Goal: Task Accomplishment & Management: Manage account settings

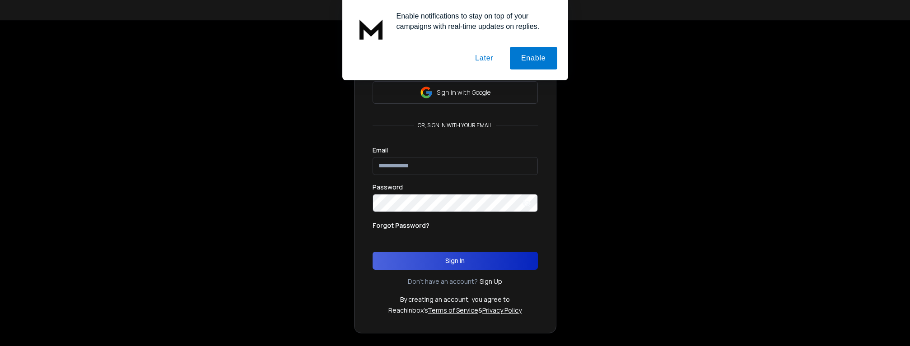
click at [435, 172] on input "email" at bounding box center [455, 166] width 165 height 18
click at [486, 57] on button "Later" at bounding box center [484, 58] width 41 height 23
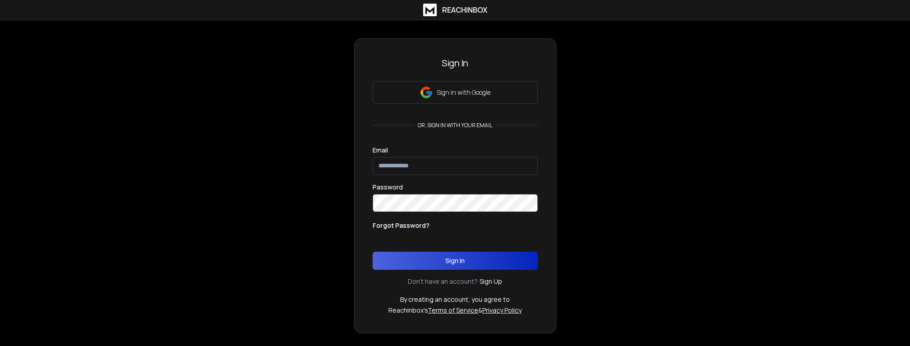
click at [454, 160] on input "email" at bounding box center [455, 166] width 165 height 18
type input "**********"
click at [373, 252] on button "Sign In" at bounding box center [455, 261] width 165 height 18
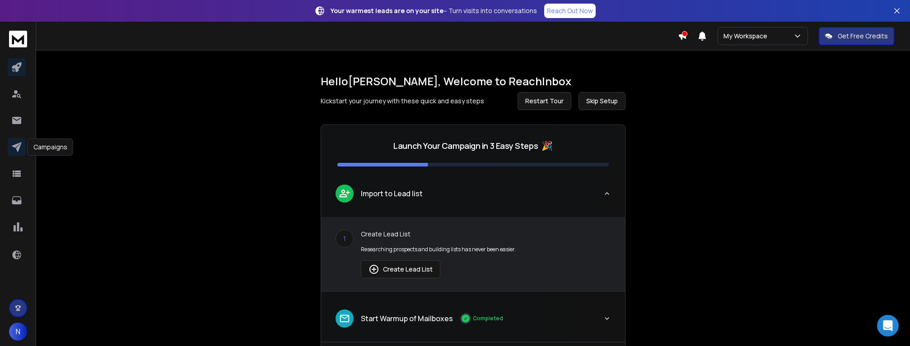
click at [12, 148] on icon at bounding box center [16, 147] width 11 height 11
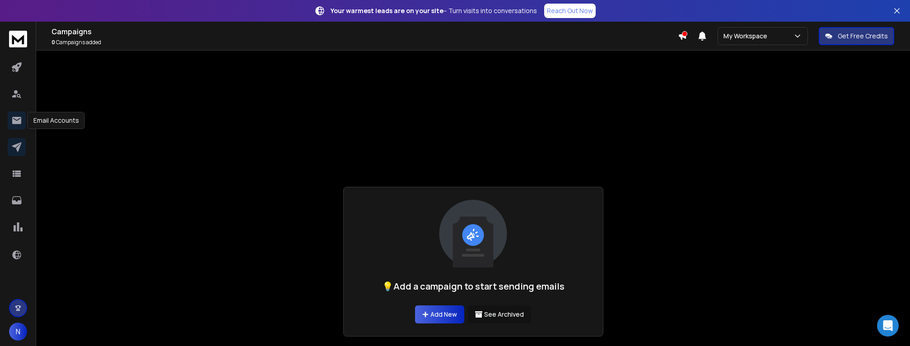
click at [14, 124] on icon at bounding box center [16, 120] width 9 height 7
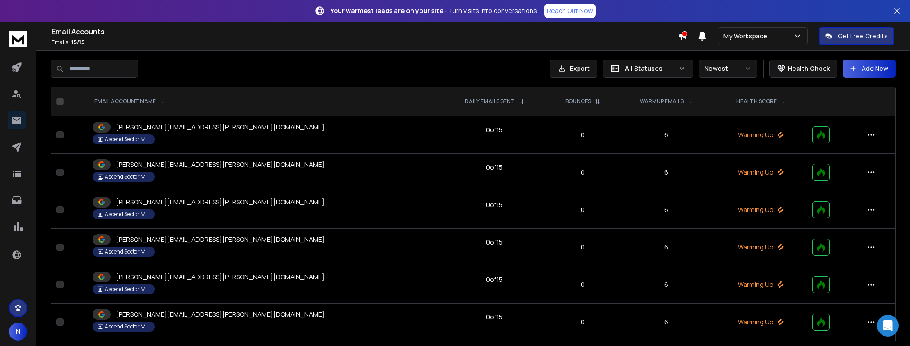
click at [869, 73] on button "Add New" at bounding box center [869, 69] width 53 height 18
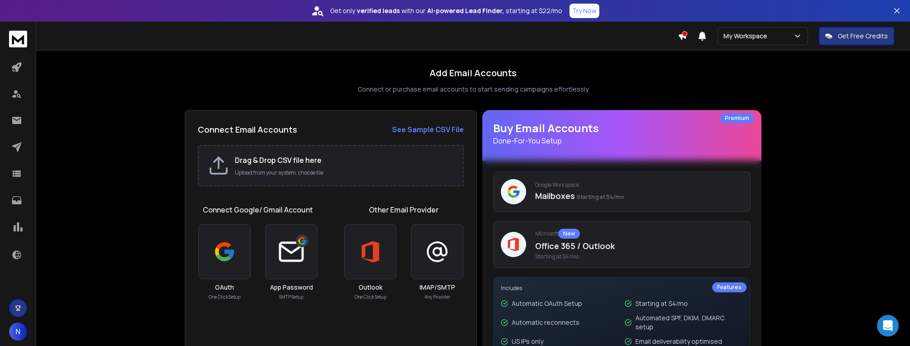
click at [228, 258] on icon at bounding box center [223, 258] width 15 height 8
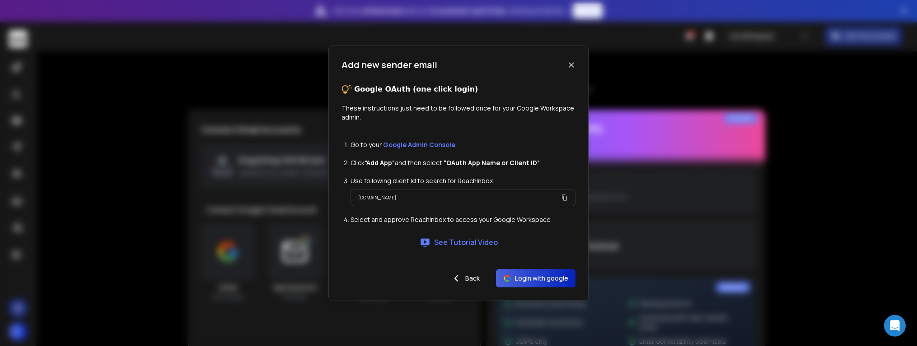
click at [406, 146] on link "Google Admin Console" at bounding box center [419, 144] width 72 height 9
click at [563, 196] on icon at bounding box center [564, 198] width 5 height 6
click at [551, 281] on button "Login with google" at bounding box center [535, 279] width 79 height 18
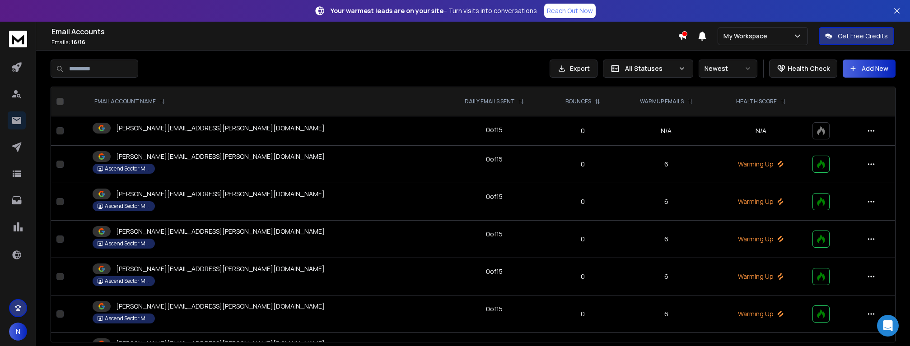
click at [817, 135] on icon at bounding box center [821, 130] width 9 height 9
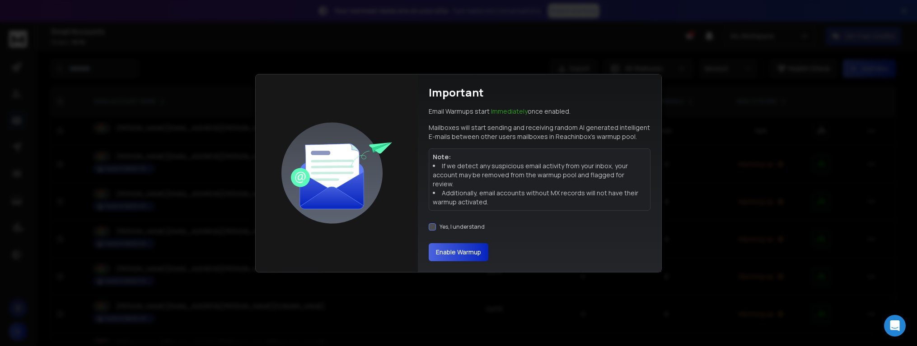
click at [437, 224] on div "Yes, I understand" at bounding box center [457, 227] width 56 height 7
click at [433, 224] on button "Yes, I understand" at bounding box center [432, 227] width 7 height 7
click at [467, 245] on button "Enable Warmup" at bounding box center [459, 252] width 60 height 18
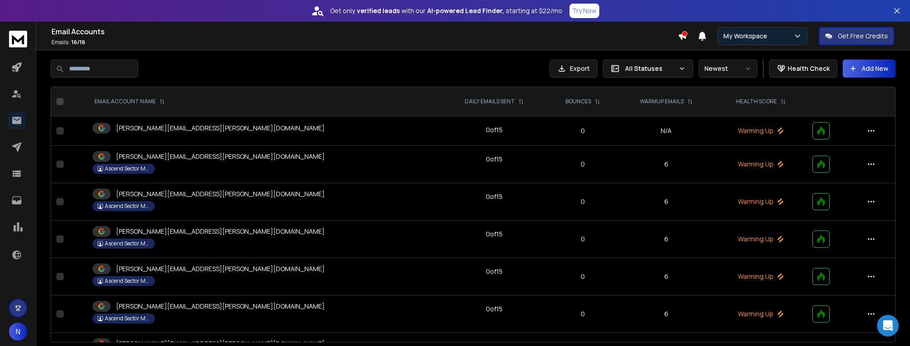
click at [792, 34] on div "My Workspace" at bounding box center [763, 36] width 79 height 9
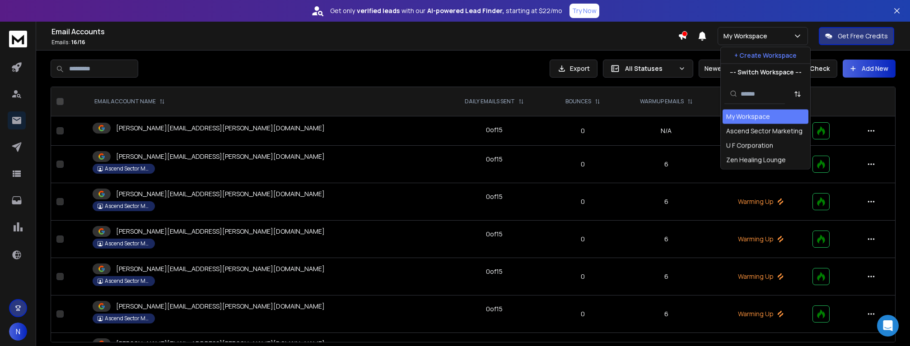
click at [313, 65] on div at bounding box center [298, 69] width 494 height 18
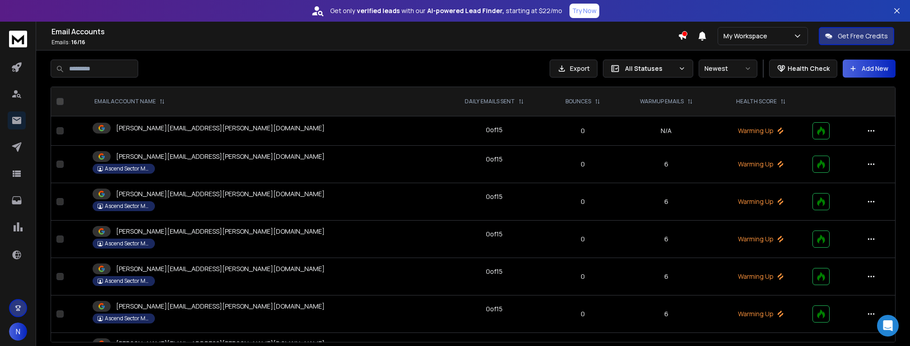
click at [62, 132] on button "button" at bounding box center [59, 130] width 7 height 7
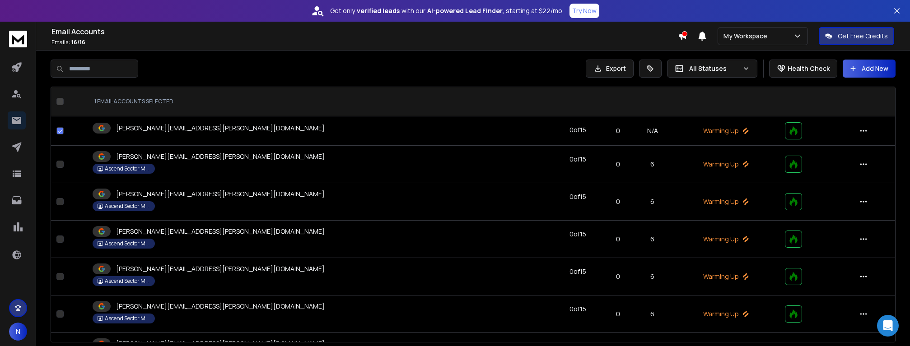
click at [860, 132] on icon at bounding box center [864, 131] width 8 height 8
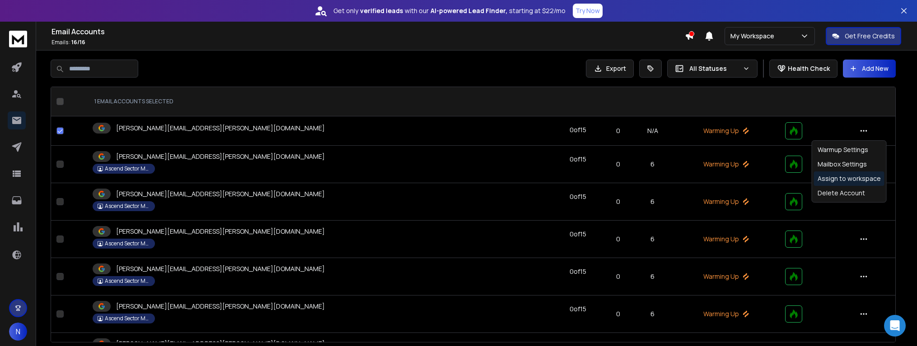
click at [856, 185] on div "Assign to workspace" at bounding box center [849, 179] width 70 height 14
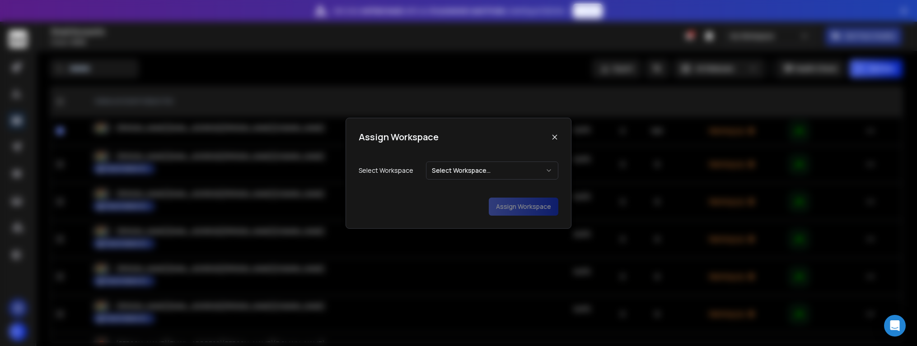
click at [498, 162] on button "Select Workspace..." at bounding box center [492, 171] width 132 height 18
click at [520, 213] on button "Assign Workspace" at bounding box center [524, 207] width 70 height 18
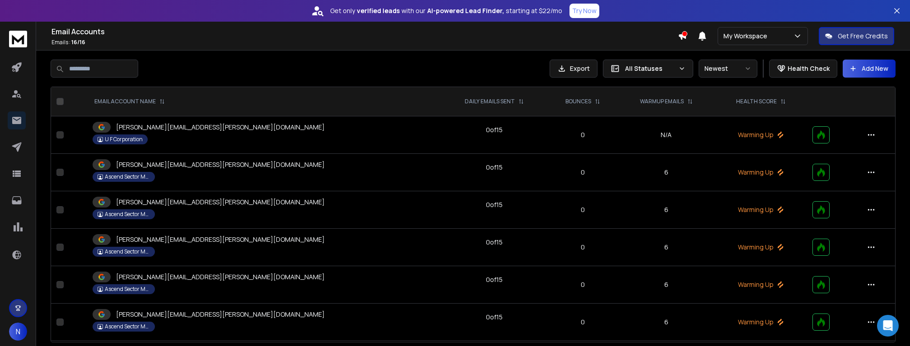
click at [861, 69] on button "Add New" at bounding box center [869, 69] width 53 height 18
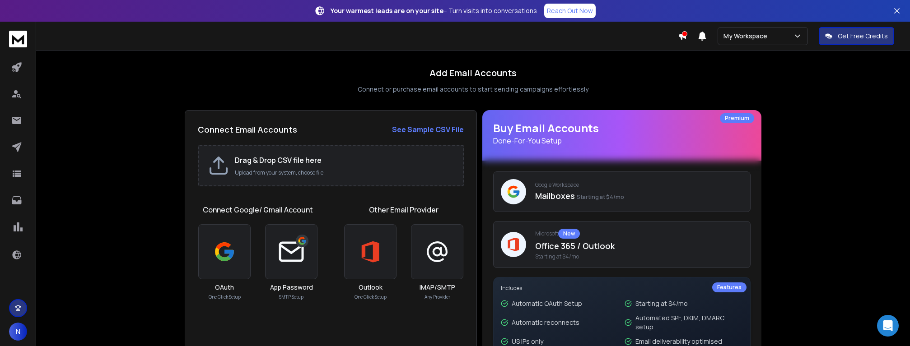
click at [229, 259] on icon at bounding box center [223, 258] width 15 height 8
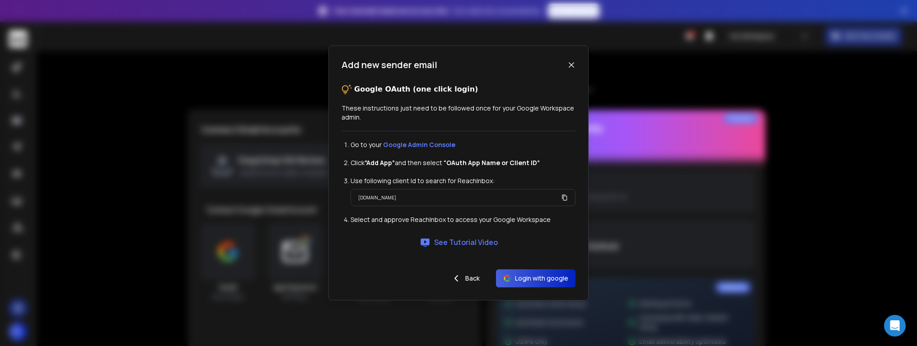
click at [411, 144] on link "Google Admin Console" at bounding box center [419, 144] width 72 height 9
click at [566, 196] on icon at bounding box center [564, 198] width 5 height 6
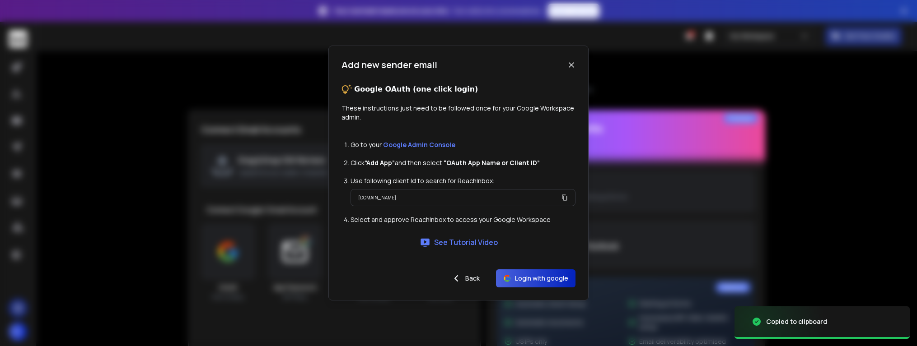
click at [534, 279] on button "Login with google" at bounding box center [535, 279] width 79 height 18
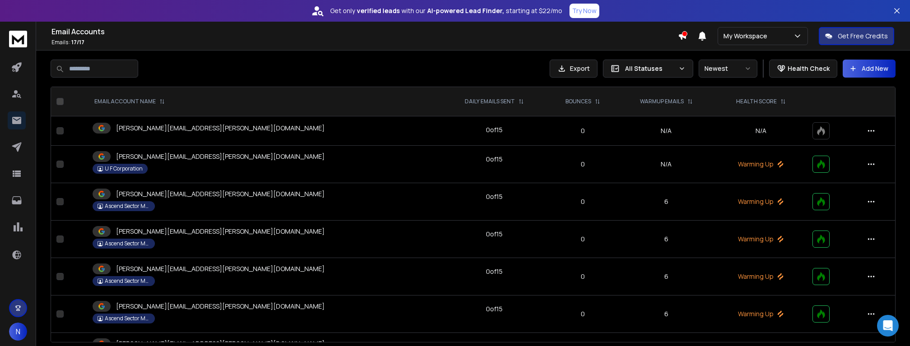
click at [813, 134] on div at bounding box center [821, 130] width 17 height 17
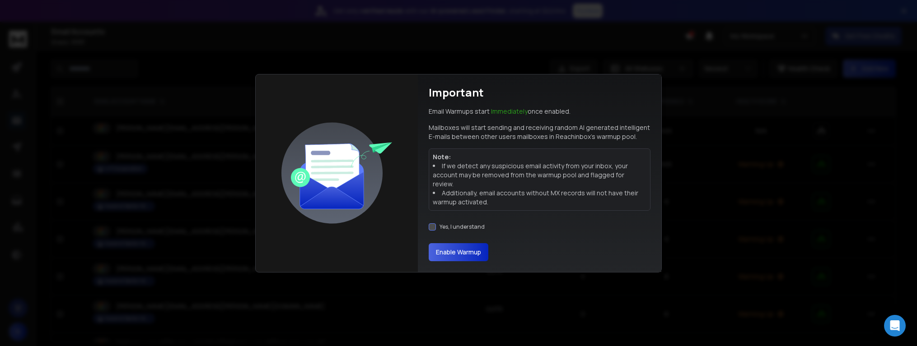
click at [432, 224] on button "Yes, I understand" at bounding box center [432, 227] width 7 height 7
click at [474, 261] on div "Important Email Warmups start Immediately once enabled. Mailboxes will start se…" at bounding box center [539, 174] width 243 height 198
click at [472, 252] on button "Enable Warmup" at bounding box center [459, 252] width 60 height 18
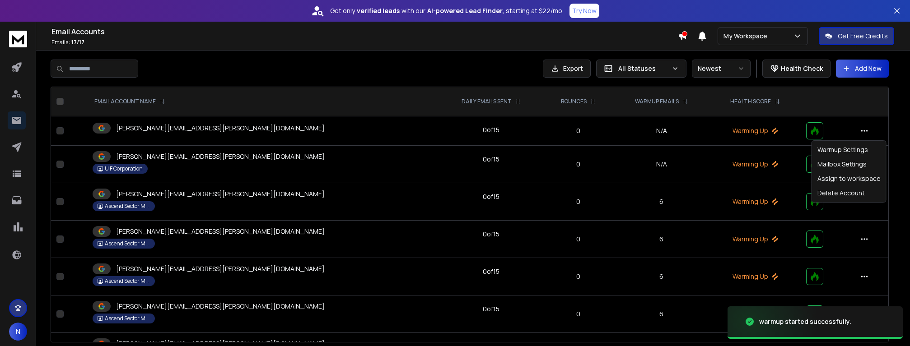
click at [862, 131] on icon at bounding box center [864, 131] width 8 height 8
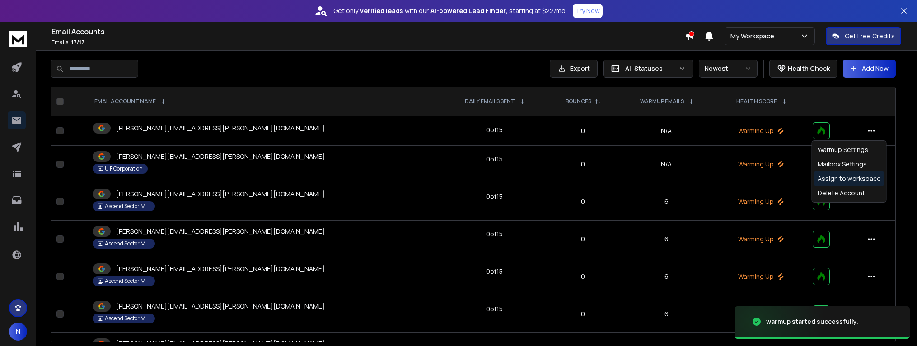
click at [846, 182] on div "Assign to workspace" at bounding box center [849, 179] width 70 height 14
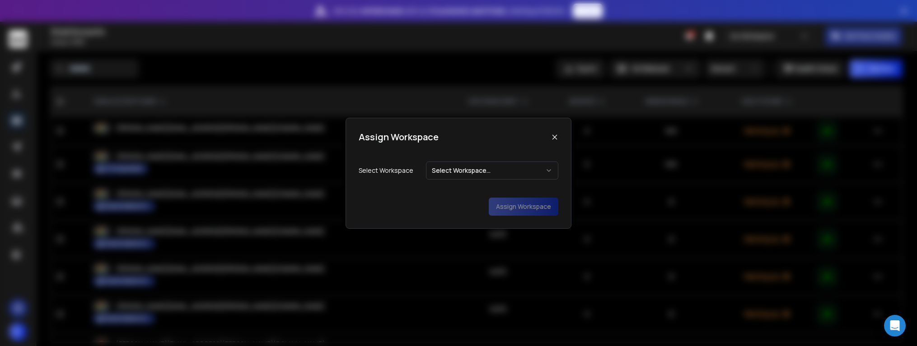
click at [459, 171] on button "Select Workspace..." at bounding box center [492, 171] width 132 height 18
click at [523, 204] on button "Assign Workspace" at bounding box center [524, 207] width 70 height 18
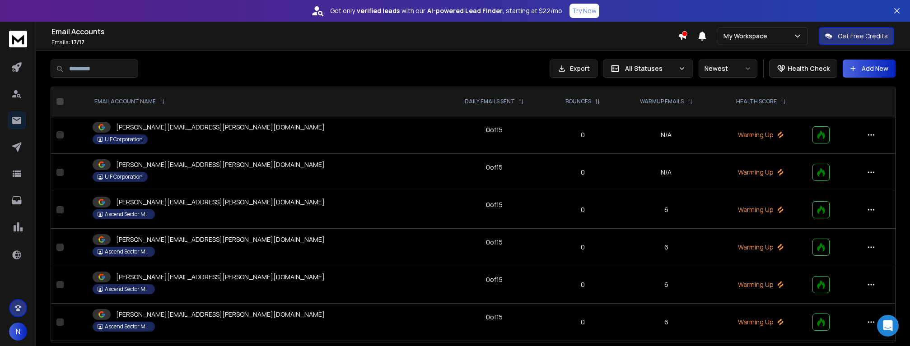
click at [881, 64] on button "Add New" at bounding box center [869, 69] width 53 height 18
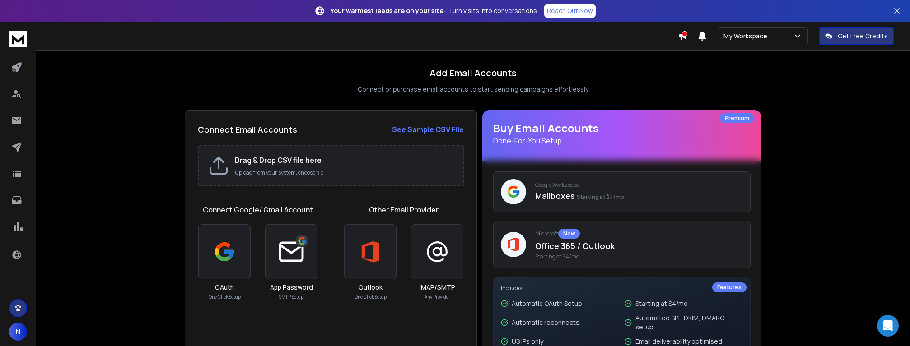
click at [225, 258] on icon at bounding box center [223, 258] width 15 height 8
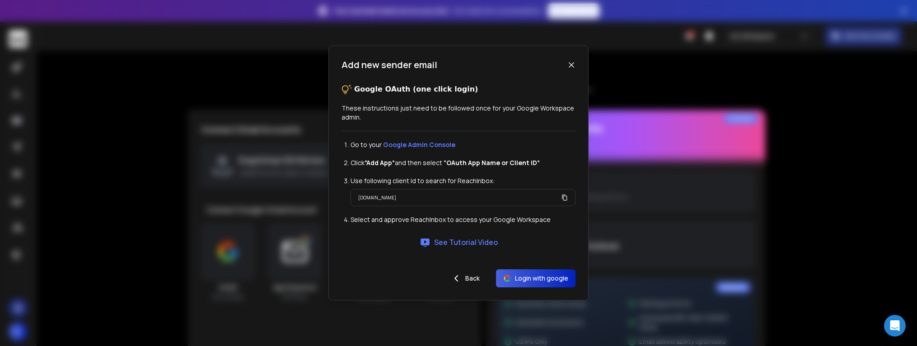
click at [531, 283] on button "Login with google" at bounding box center [535, 279] width 79 height 18
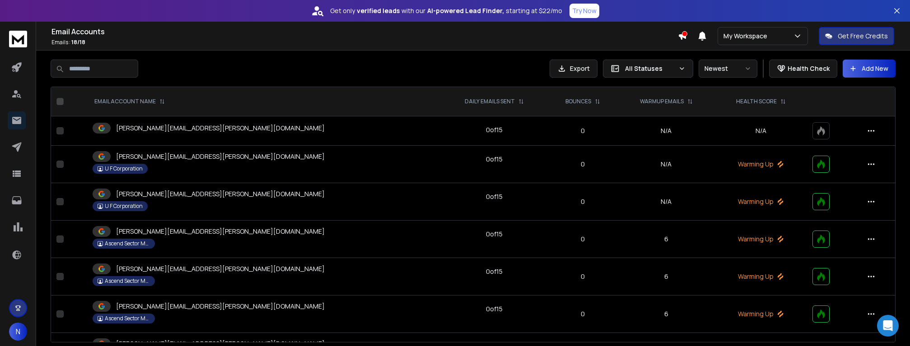
click at [807, 127] on td at bounding box center [827, 131] width 40 height 29
click at [817, 131] on icon at bounding box center [821, 130] width 8 height 9
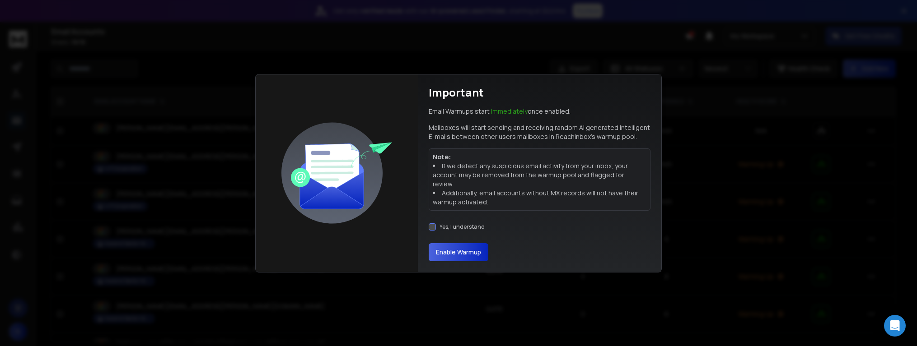
click at [435, 224] on button "Yes, I understand" at bounding box center [432, 227] width 7 height 7
click at [476, 249] on button "Enable Warmup" at bounding box center [459, 252] width 60 height 18
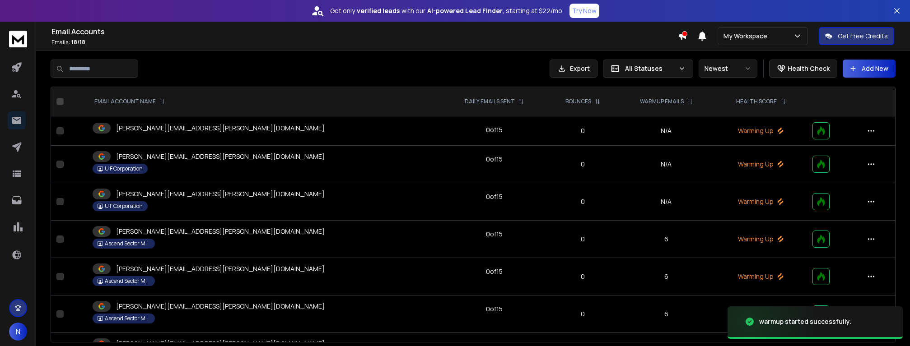
click at [868, 131] on icon at bounding box center [871, 130] width 7 height 1
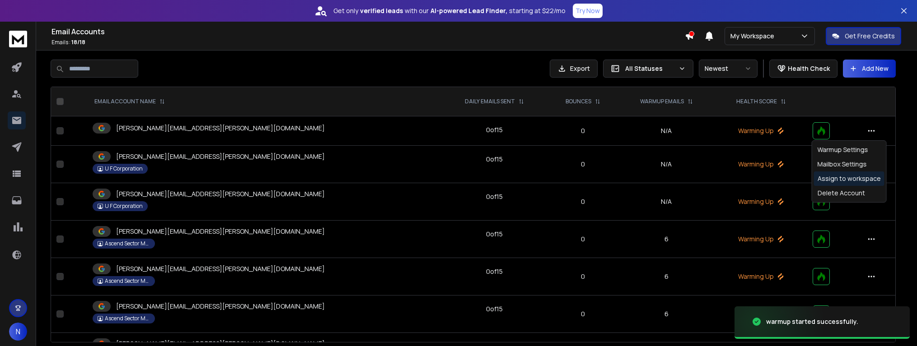
click at [843, 178] on div "Assign to workspace" at bounding box center [849, 179] width 70 height 14
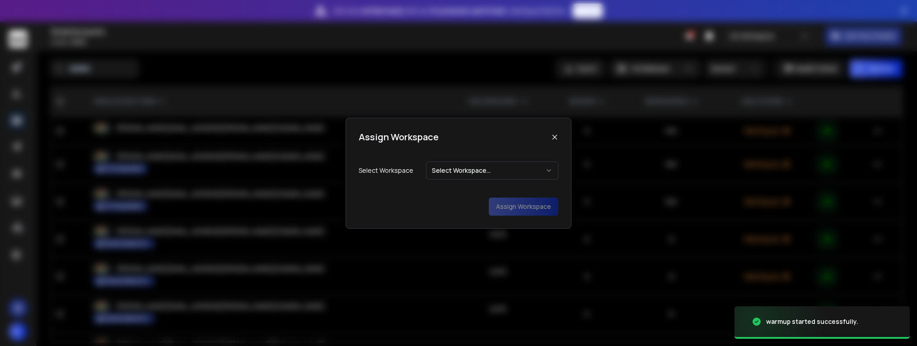
click at [470, 168] on button "Select Workspace..." at bounding box center [492, 171] width 132 height 18
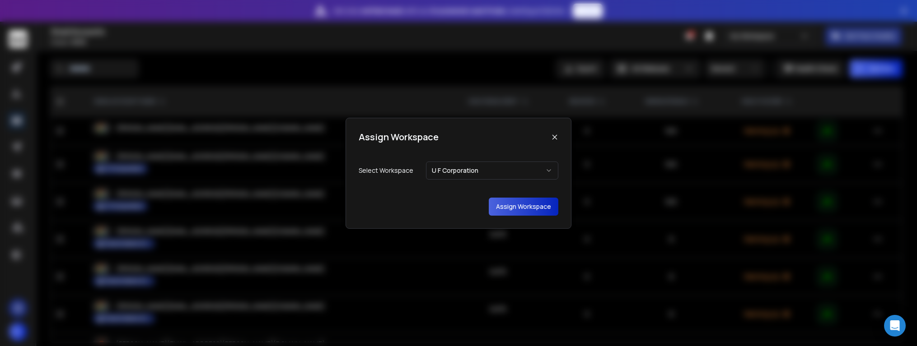
click at [544, 209] on button "Assign Workspace" at bounding box center [524, 207] width 70 height 18
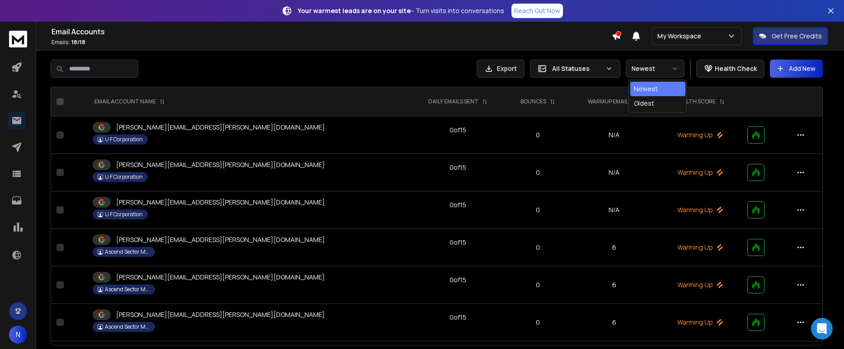
click at [656, 66] on button "Newest" at bounding box center [655, 69] width 59 height 18
click at [402, 64] on div at bounding box center [258, 69] width 414 height 18
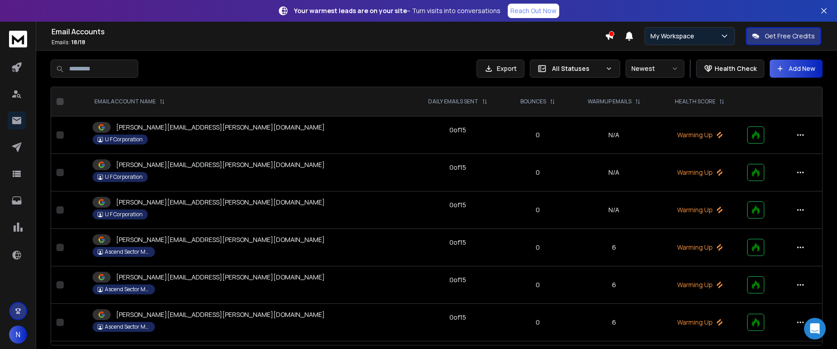
click at [713, 31] on button "My Workspace" at bounding box center [690, 36] width 90 height 18
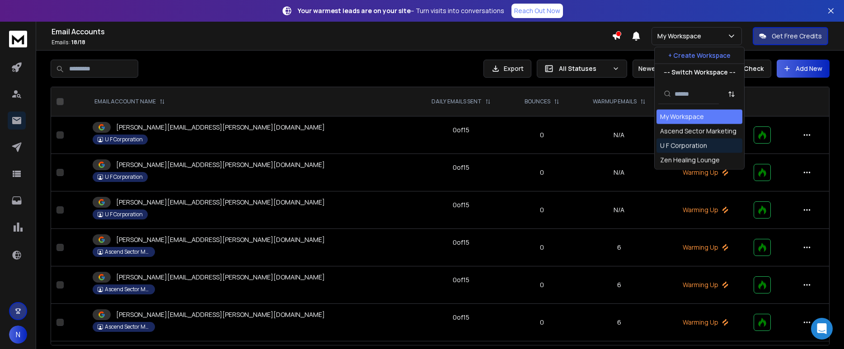
click at [695, 151] on div "U F Corporation" at bounding box center [699, 146] width 86 height 14
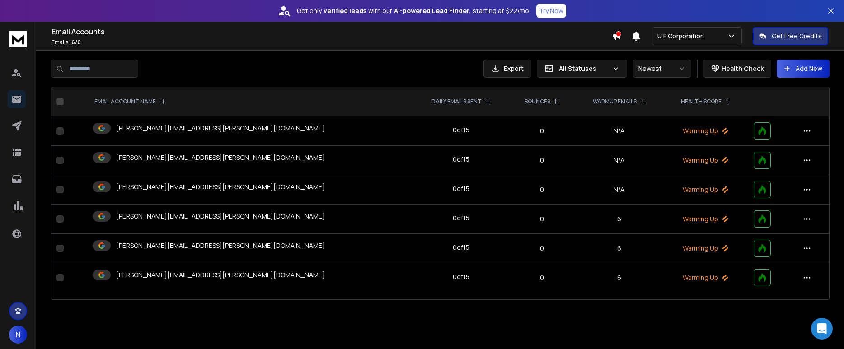
click at [808, 70] on button "Add New" at bounding box center [802, 69] width 53 height 18
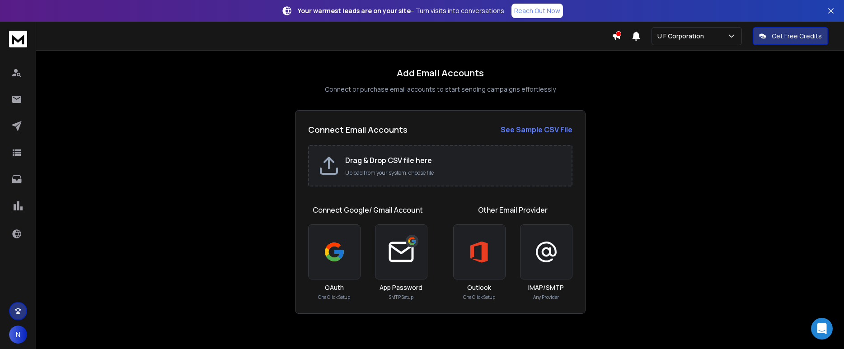
click at [327, 265] on icon at bounding box center [334, 251] width 23 height 27
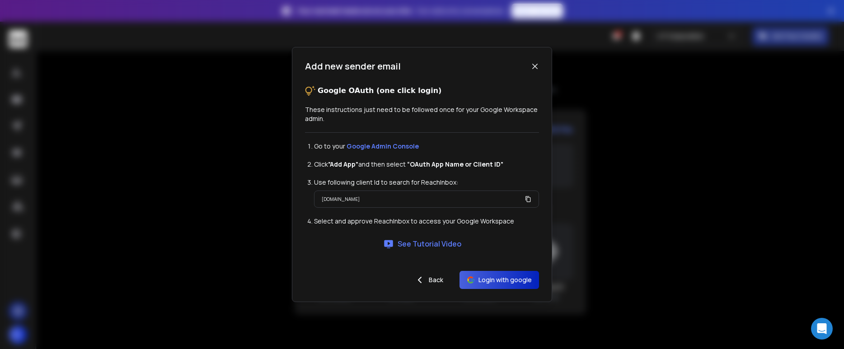
click at [401, 147] on link "Google Admin Console" at bounding box center [382, 146] width 72 height 9
click at [497, 281] on button "Login with google" at bounding box center [498, 280] width 79 height 18
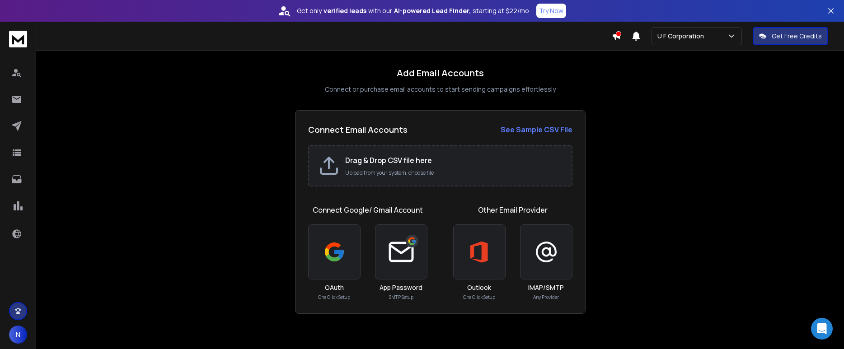
click at [339, 262] on icon at bounding box center [334, 251] width 23 height 27
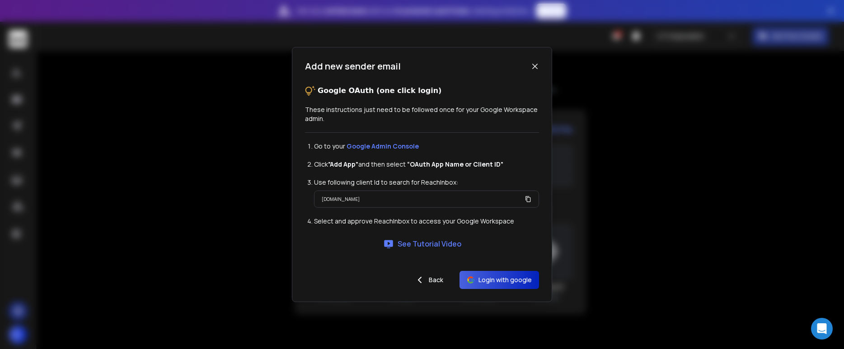
click at [390, 143] on link "Google Admin Console" at bounding box center [382, 146] width 72 height 9
click at [527, 198] on icon at bounding box center [528, 199] width 6 height 6
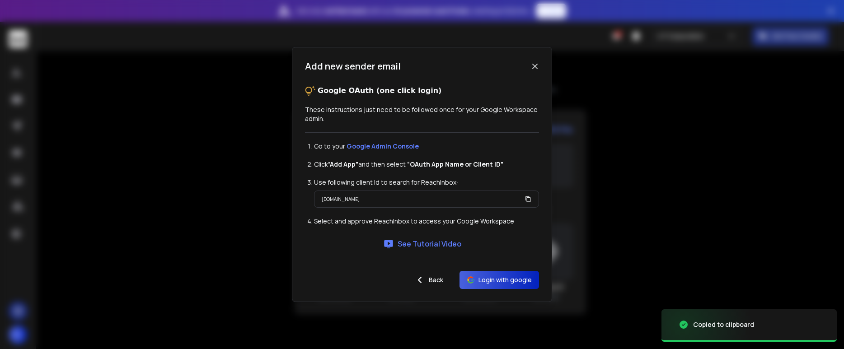
click at [494, 281] on button "Login with google" at bounding box center [498, 280] width 79 height 18
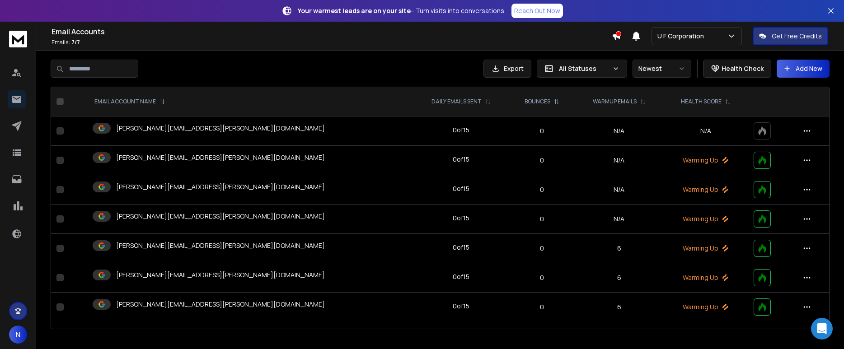
click at [753, 132] on div at bounding box center [761, 130] width 17 height 17
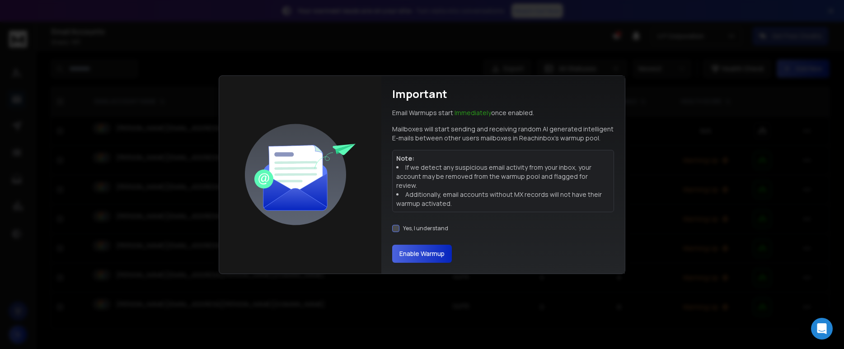
click at [396, 225] on button "Yes, I understand" at bounding box center [395, 228] width 7 height 7
click at [423, 257] on button "Enable Warmup" at bounding box center [422, 254] width 60 height 18
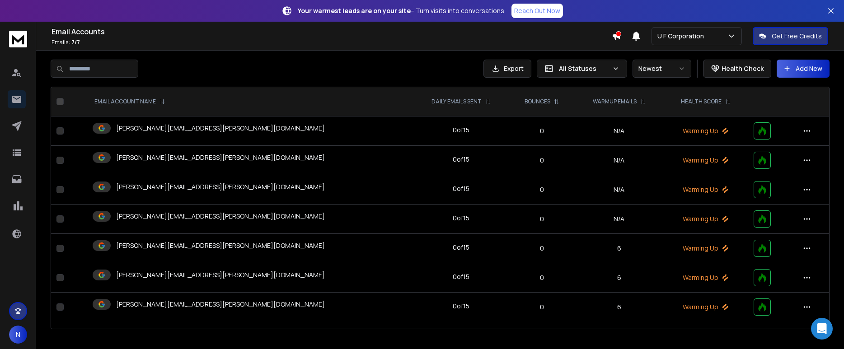
click at [803, 130] on icon at bounding box center [807, 131] width 8 height 8
click at [241, 96] on th "EMAIL ACCOUNT NAME" at bounding box center [249, 101] width 325 height 29
click at [801, 63] on button "Add New" at bounding box center [802, 69] width 53 height 18
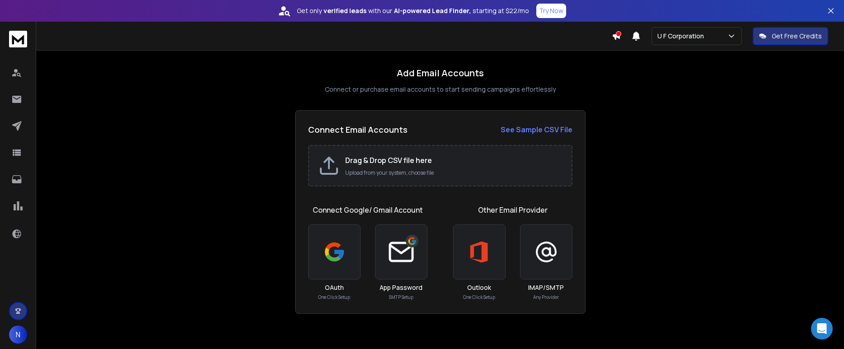
click at [332, 259] on icon at bounding box center [333, 258] width 15 height 8
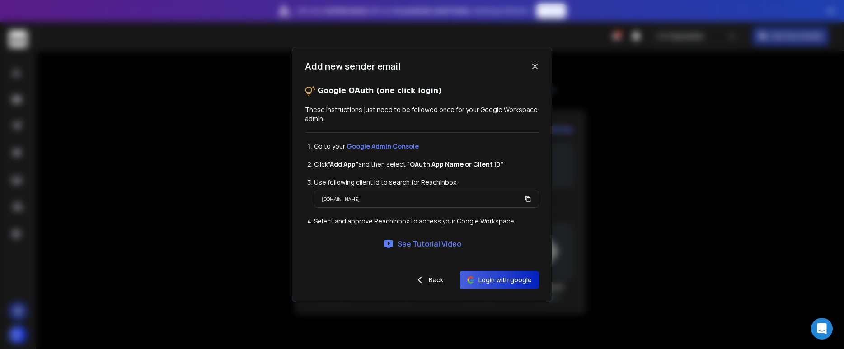
click at [379, 149] on link "Google Admin Console" at bounding box center [382, 146] width 72 height 9
click at [497, 279] on button "Login with google" at bounding box center [498, 280] width 79 height 18
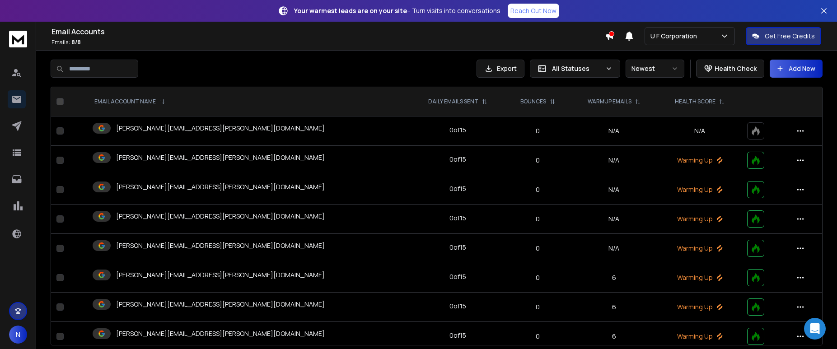
click at [751, 128] on icon at bounding box center [755, 130] width 9 height 9
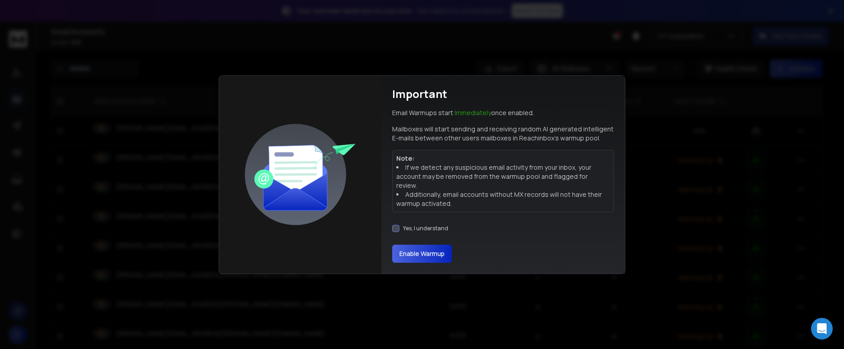
click at [394, 225] on button "Yes, I understand" at bounding box center [395, 228] width 7 height 7
click at [417, 251] on button "Enable Warmup" at bounding box center [422, 254] width 60 height 18
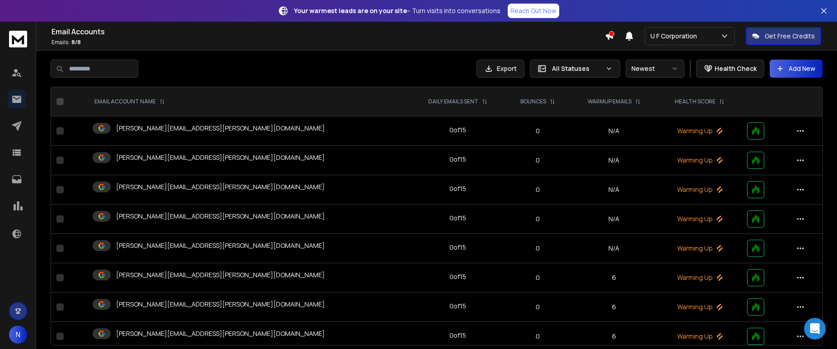
click at [796, 72] on button "Add New" at bounding box center [796, 69] width 53 height 18
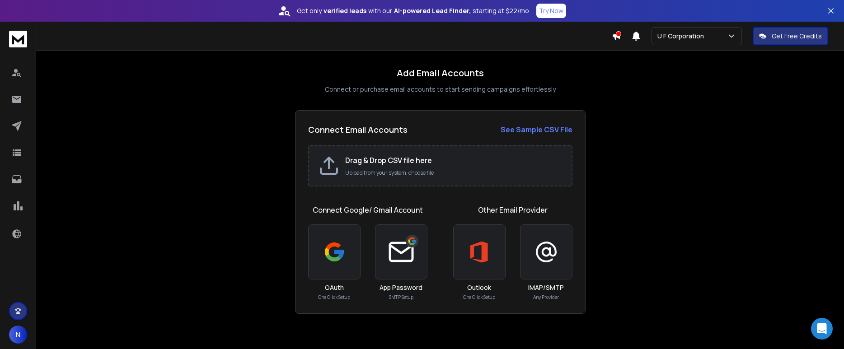
click at [346, 259] on div at bounding box center [334, 251] width 52 height 55
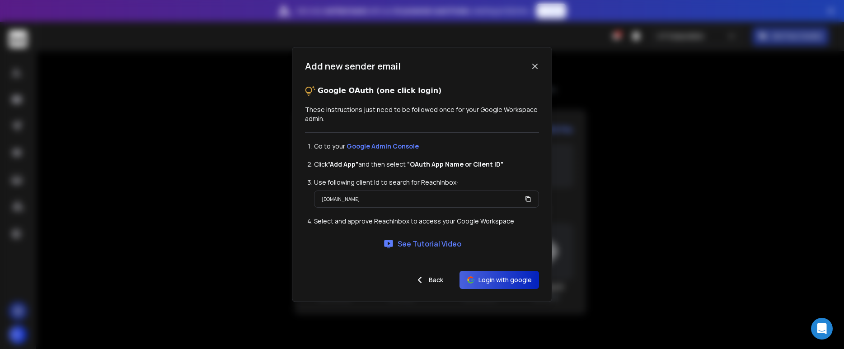
click at [401, 146] on link "Google Admin Console" at bounding box center [382, 146] width 72 height 9
click at [510, 283] on button "Login with google" at bounding box center [498, 280] width 79 height 18
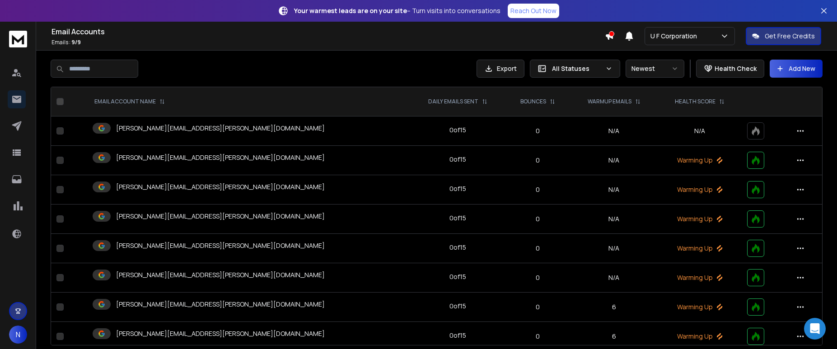
click at [751, 129] on icon at bounding box center [755, 130] width 9 height 9
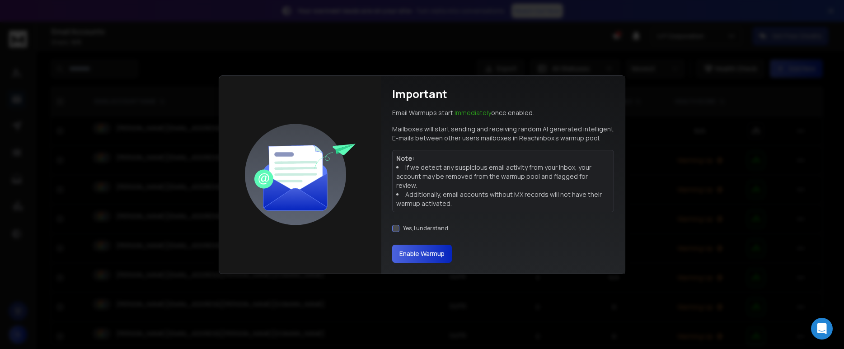
click at [398, 225] on button "Yes, I understand" at bounding box center [395, 228] width 7 height 7
click at [406, 251] on button "Enable Warmup" at bounding box center [422, 254] width 60 height 18
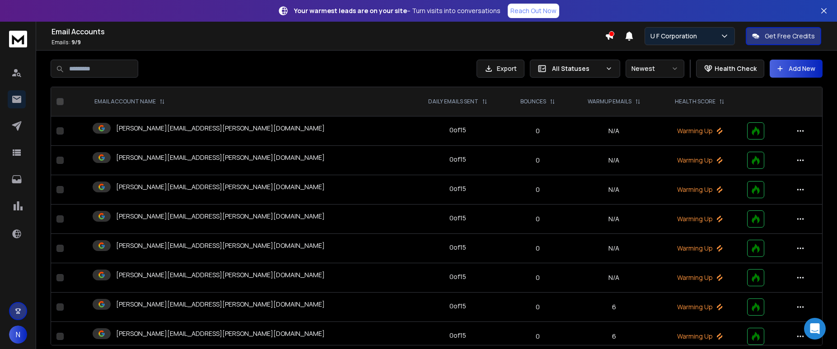
click at [710, 33] on div "U F Corporation" at bounding box center [689, 36] width 79 height 9
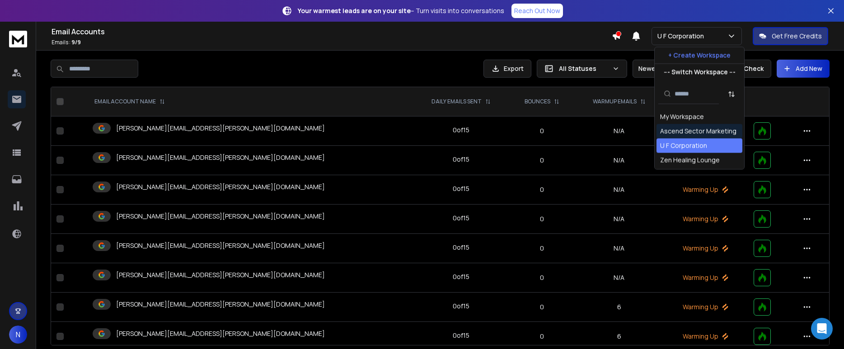
click at [694, 133] on div "Ascend Sector Marketing" at bounding box center [698, 131] width 76 height 9
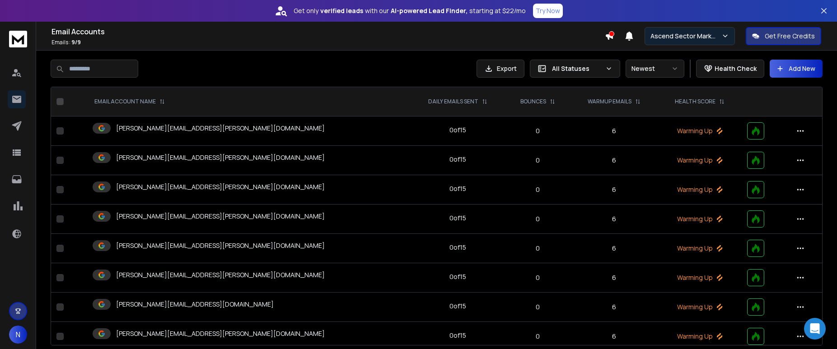
click at [726, 38] on icon "button" at bounding box center [725, 36] width 8 height 9
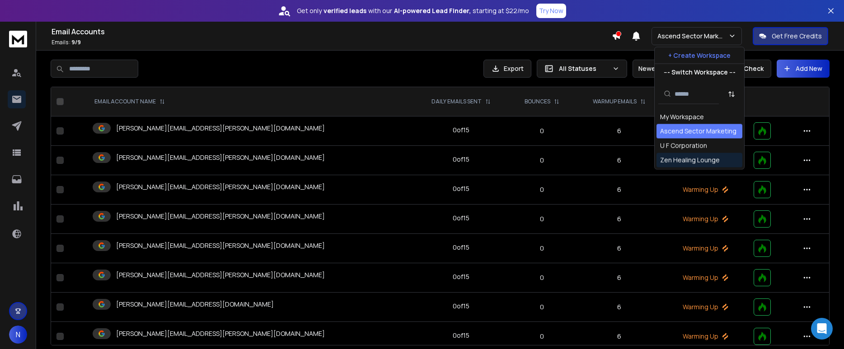
click at [692, 160] on div "Zen Healing Lounge" at bounding box center [690, 160] width 60 height 9
